Goal: Find specific page/section: Find specific page/section

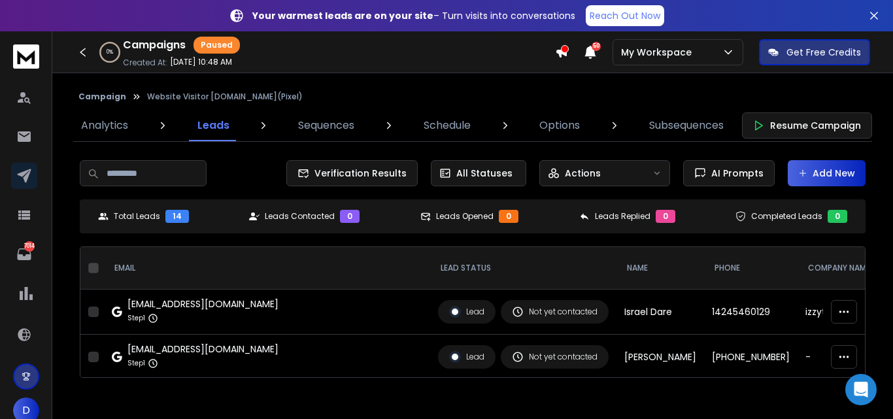
click at [114, 97] on button "Campaign" at bounding box center [102, 97] width 48 height 10
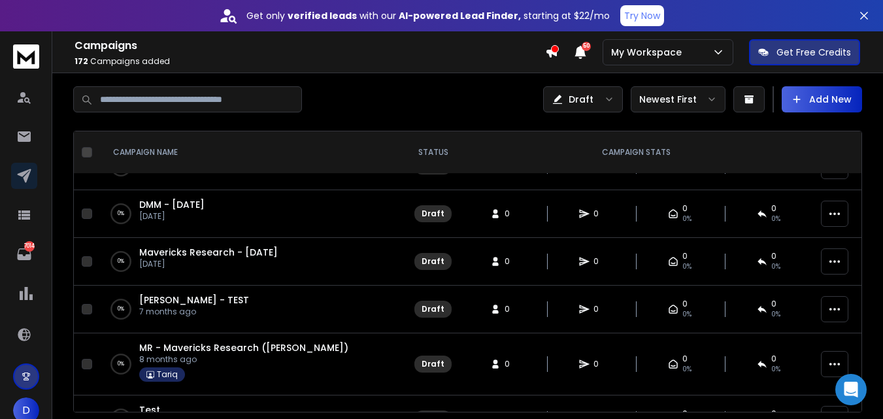
scroll to position [2590, 0]
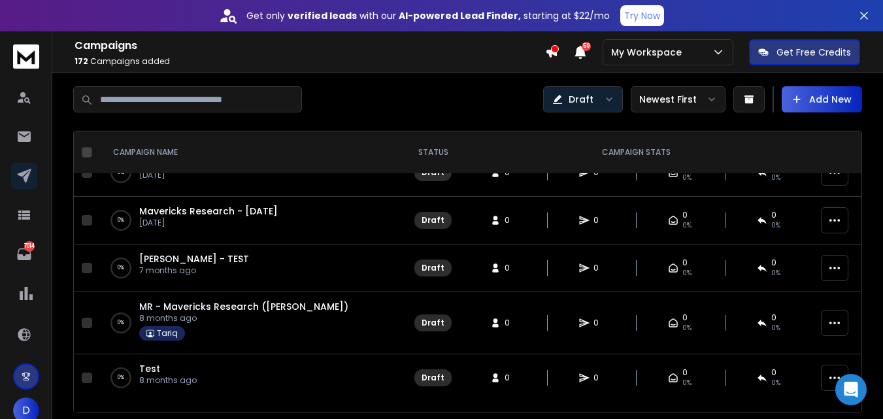
click at [583, 102] on p "Draft" at bounding box center [581, 99] width 25 height 13
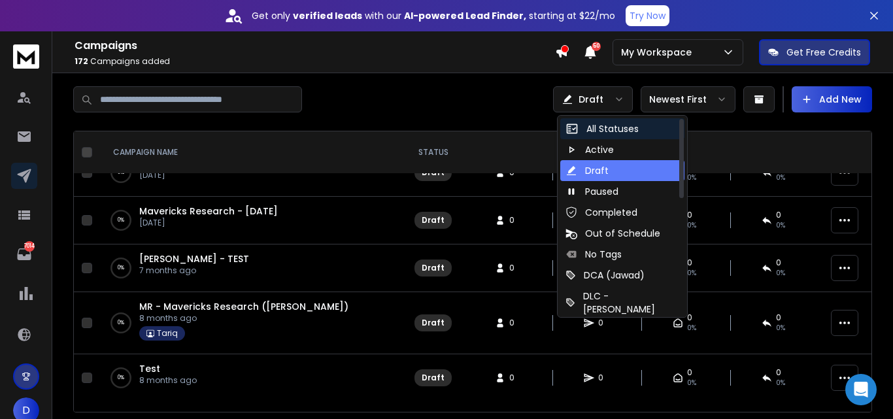
click at [601, 129] on div "All Statuses" at bounding box center [602, 128] width 73 height 13
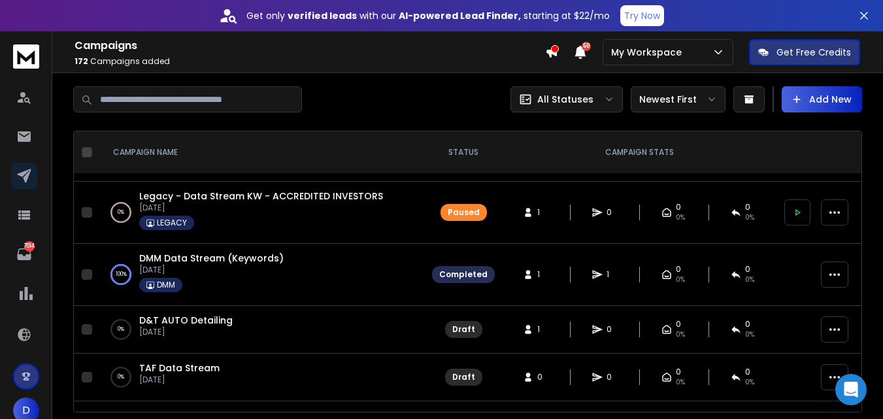
scroll to position [0, 0]
